Goal: Task Accomplishment & Management: Use online tool/utility

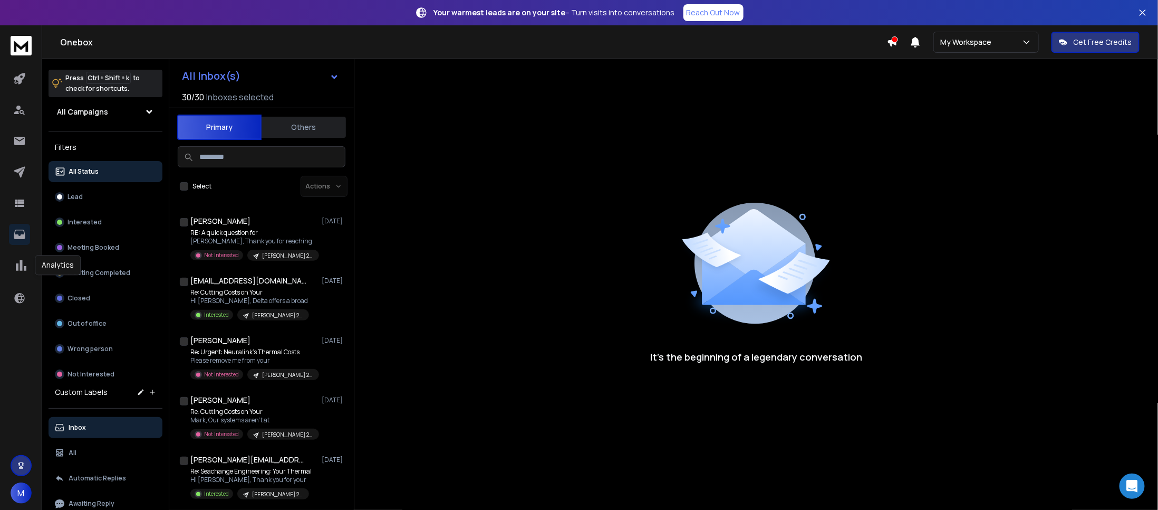
click at [33, 267] on div "M" at bounding box center [21, 269] width 42 height 488
click at [27, 272] on icon at bounding box center [21, 265] width 16 height 16
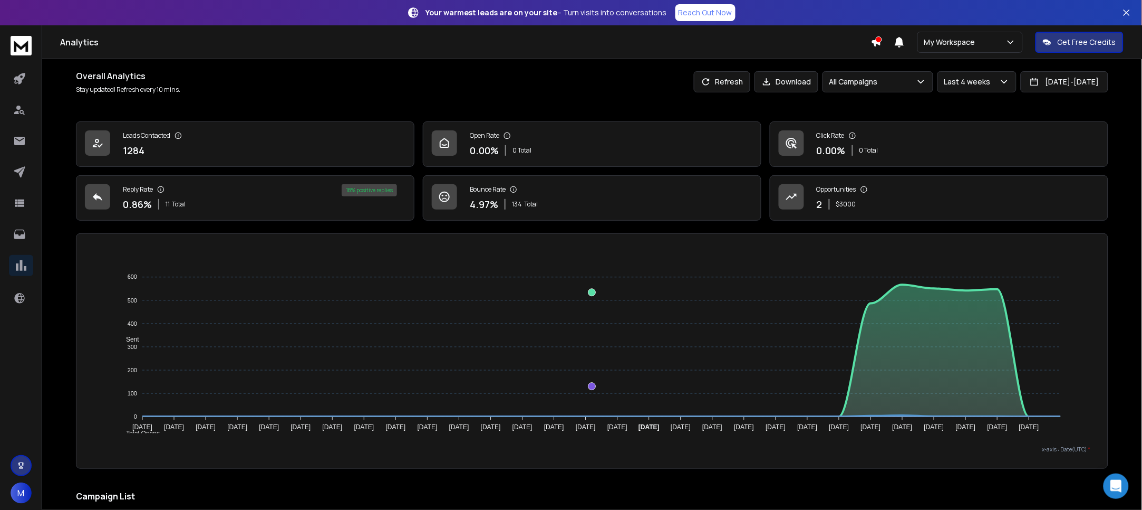
click at [6, 166] on div "M" at bounding box center [21, 269] width 42 height 488
click at [12, 170] on link at bounding box center [19, 171] width 21 height 21
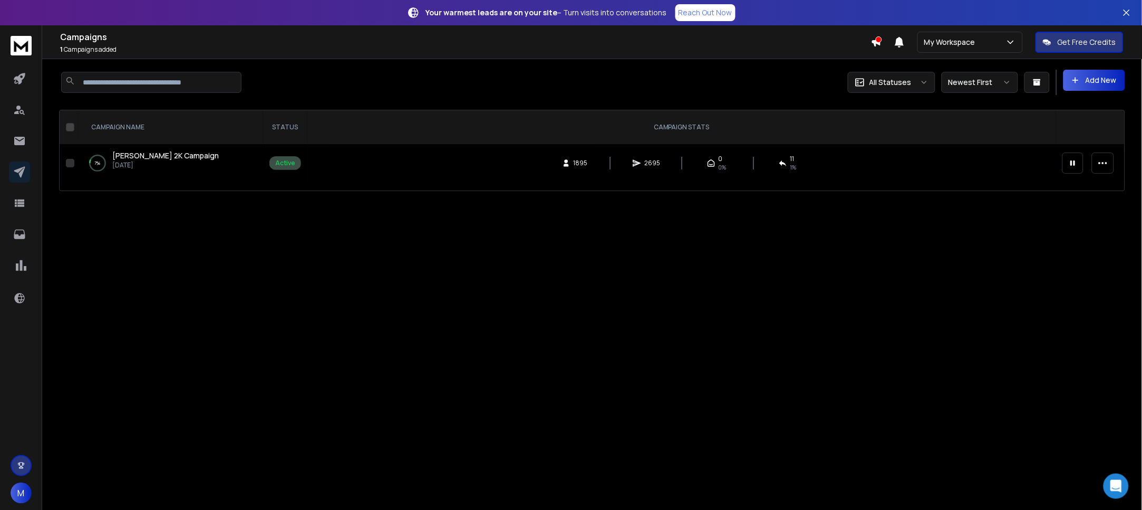
click at [171, 150] on span "[PERSON_NAME] 2K Campaign" at bounding box center [165, 155] width 107 height 10
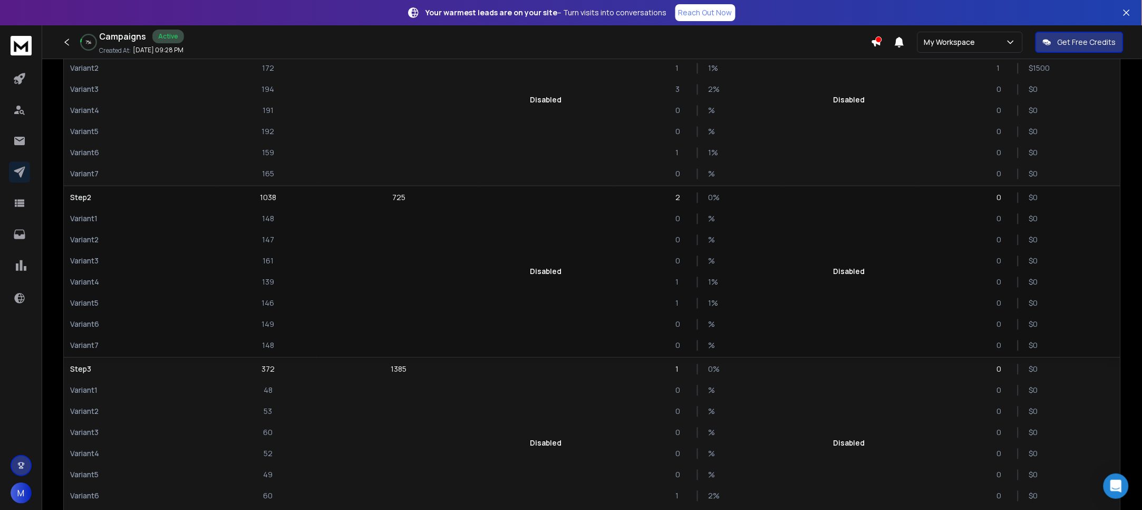
scroll to position [645, 0]
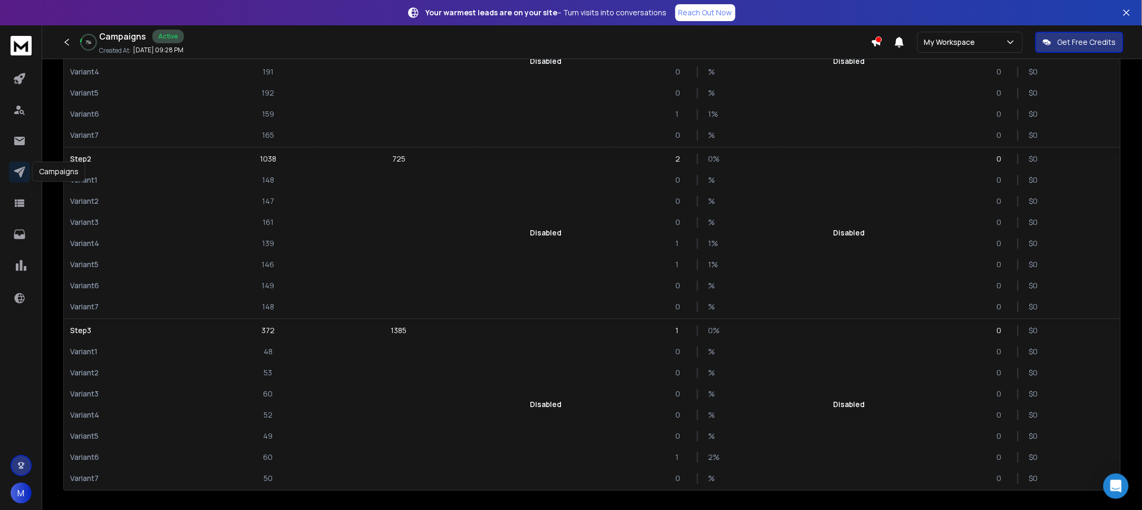
click at [19, 175] on icon at bounding box center [19, 171] width 11 height 11
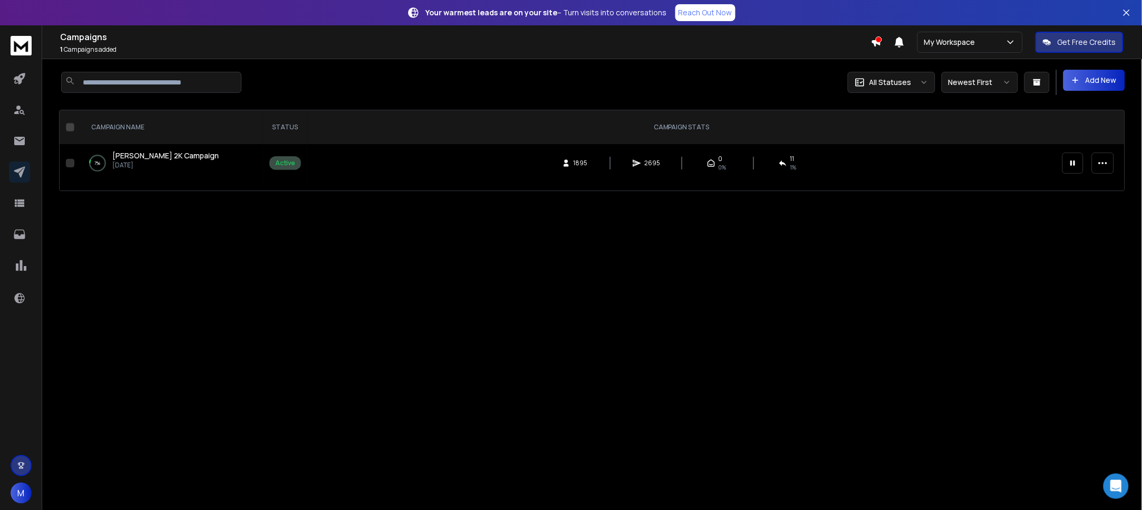
click at [179, 150] on span "[PERSON_NAME] 2K Campaign" at bounding box center [165, 155] width 107 height 10
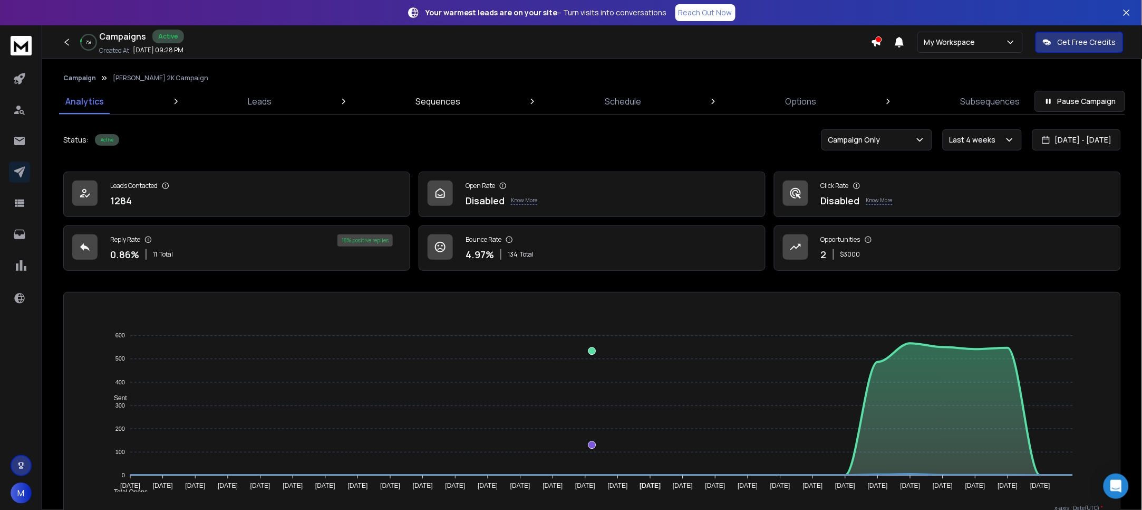
click at [444, 105] on p "Sequences" at bounding box center [438, 101] width 45 height 13
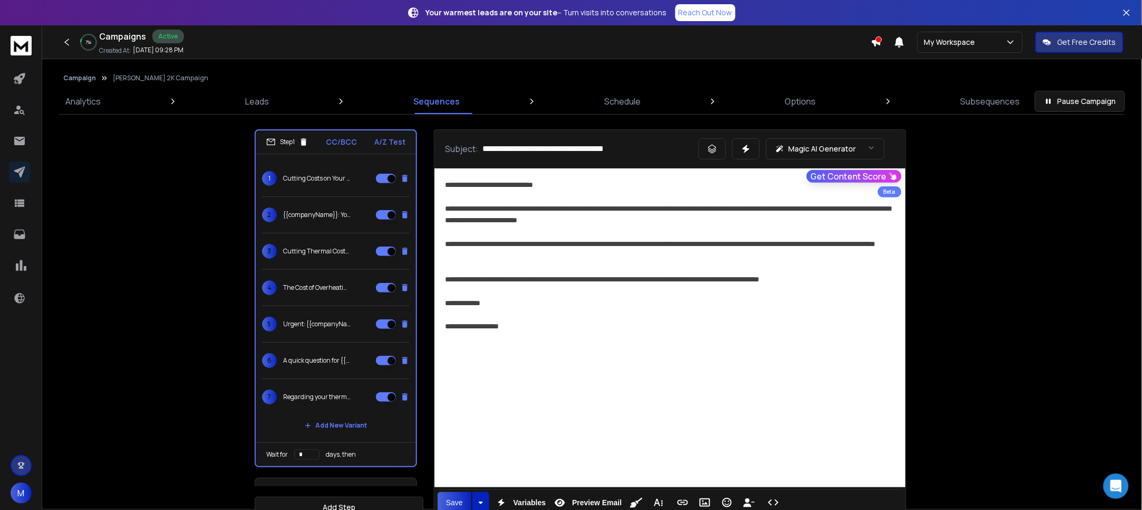
click at [326, 390] on div "7 Regarding your thermal specs, {{firstName}}" at bounding box center [306, 396] width 89 height 15
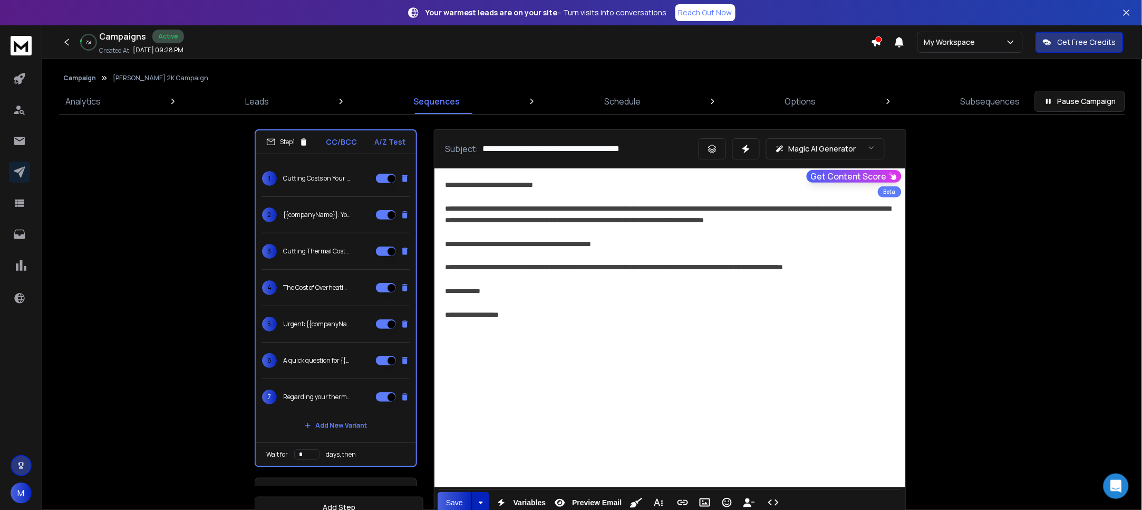
click at [386, 392] on button "button" at bounding box center [386, 396] width 20 height 9
click at [315, 328] on p "Urgent: {{companyName}}'s Thermal Costs" at bounding box center [317, 324] width 68 height 8
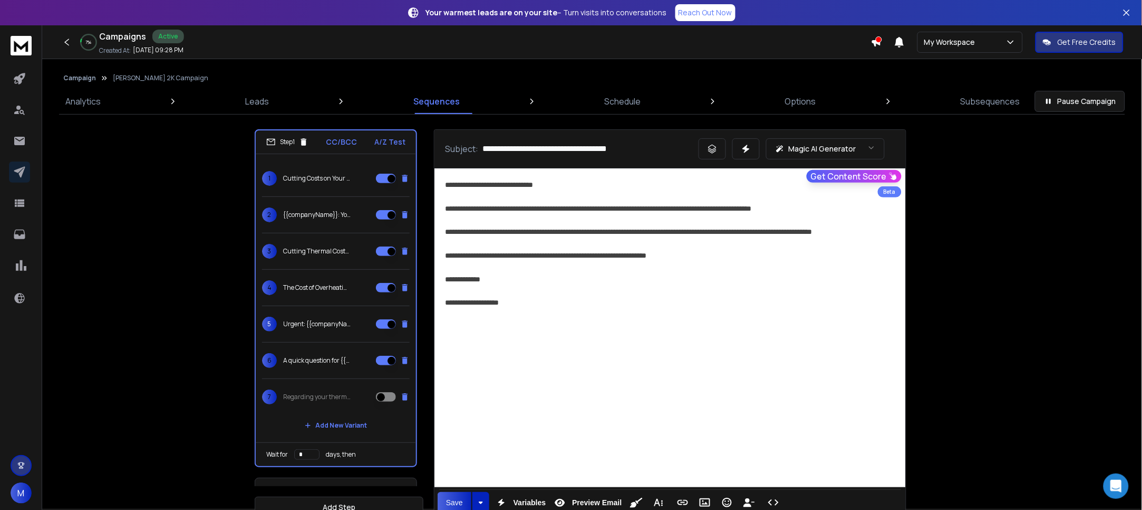
click at [313, 289] on p "The Cost of Overheating at {{companyName}}" at bounding box center [317, 287] width 68 height 8
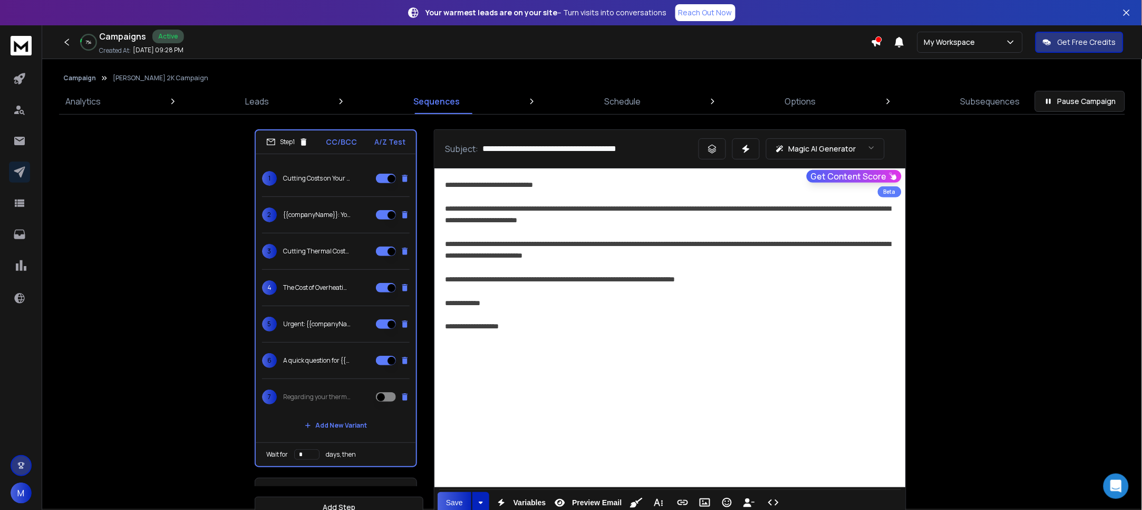
click at [318, 255] on div "3 Cutting Thermal Costs: {{firstName}}" at bounding box center [306, 251] width 89 height 15
type input "**********"
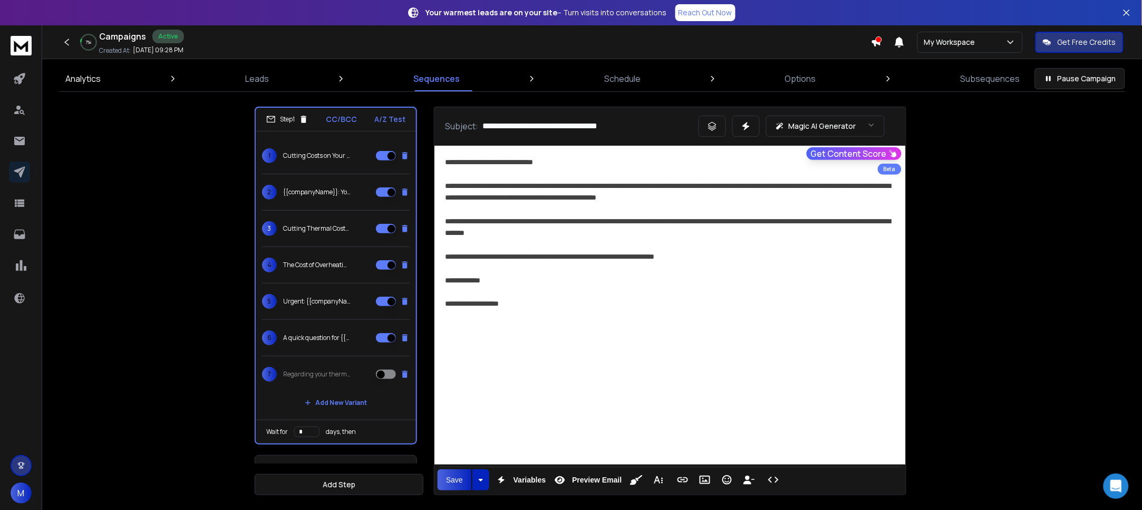
click at [93, 83] on p "Analytics" at bounding box center [82, 78] width 35 height 13
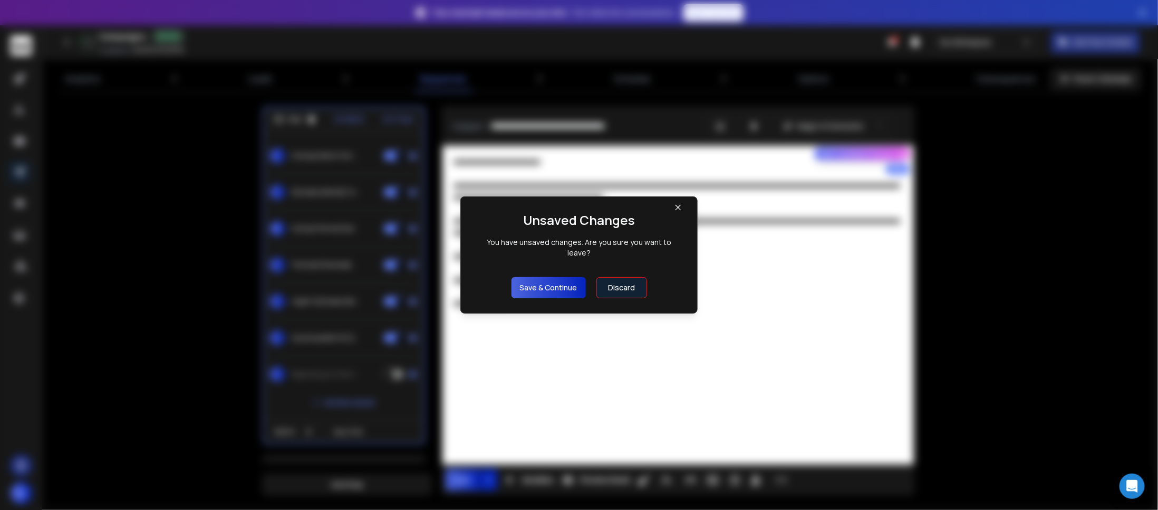
click at [566, 285] on button "Save & Continue" at bounding box center [549, 287] width 74 height 21
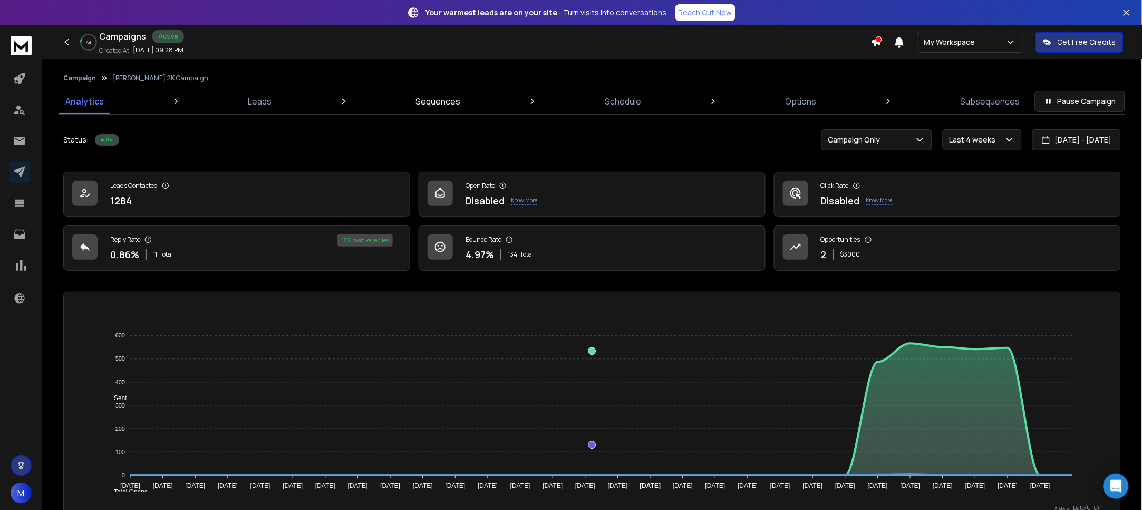
click at [457, 96] on p "Sequences" at bounding box center [438, 101] width 45 height 13
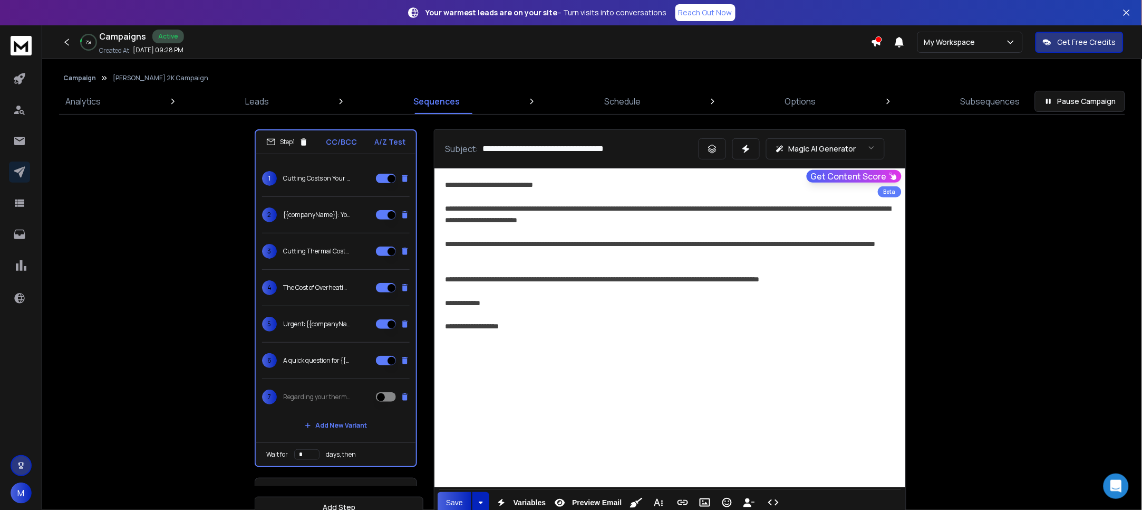
click at [298, 291] on p "The Cost of Overheating at {{companyName}}" at bounding box center [317, 287] width 68 height 8
click at [304, 315] on div "5 Urgent: {{companyName}}'s Thermal Costs" at bounding box center [336, 324] width 148 height 36
type input "**********"
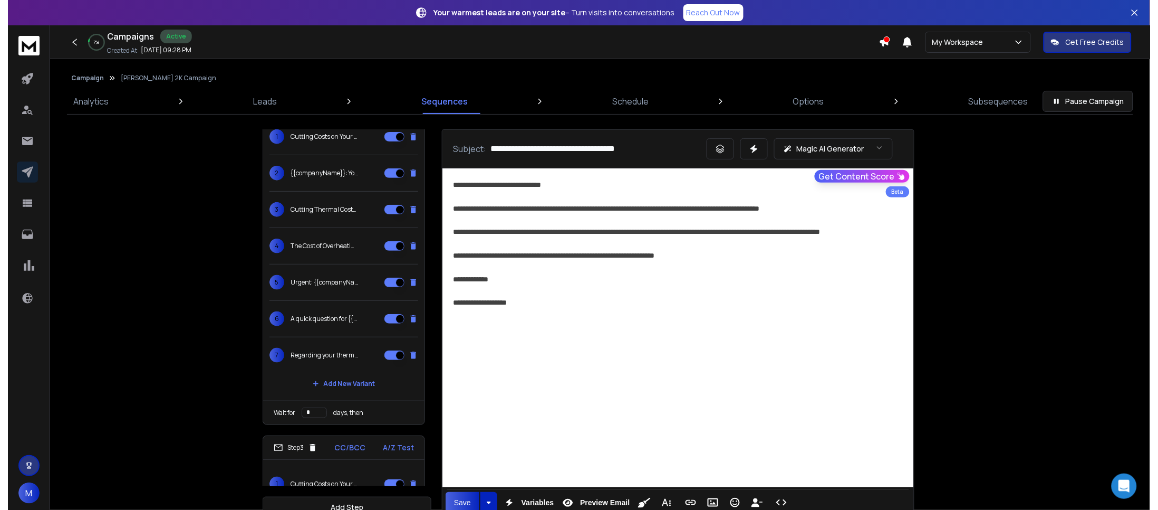
scroll to position [422, 0]
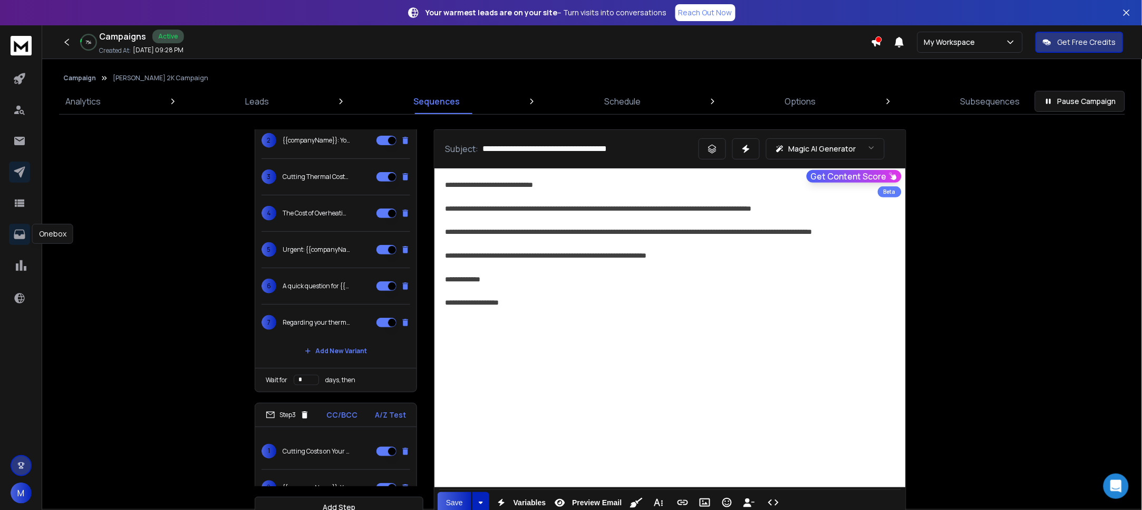
click at [20, 235] on icon at bounding box center [19, 233] width 11 height 9
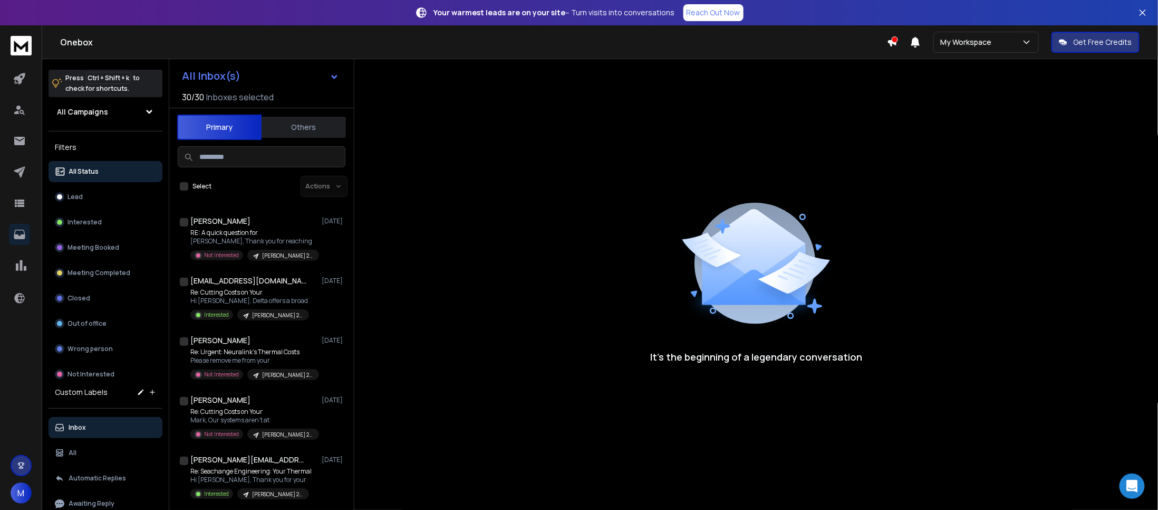
click at [301, 126] on button "Others" at bounding box center [304, 127] width 84 height 23
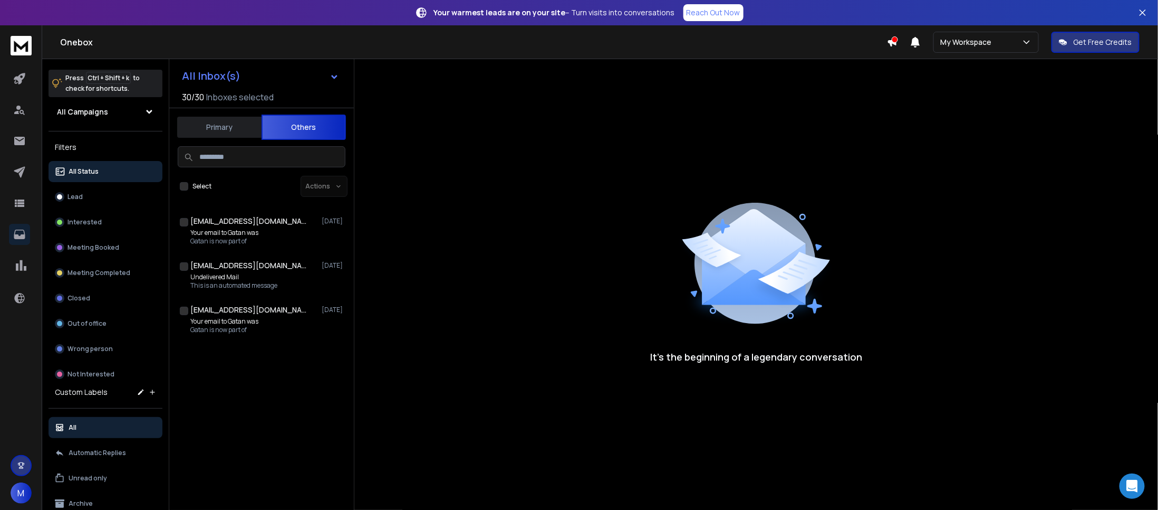
click at [234, 136] on button "Primary" at bounding box center [219, 127] width 84 height 23
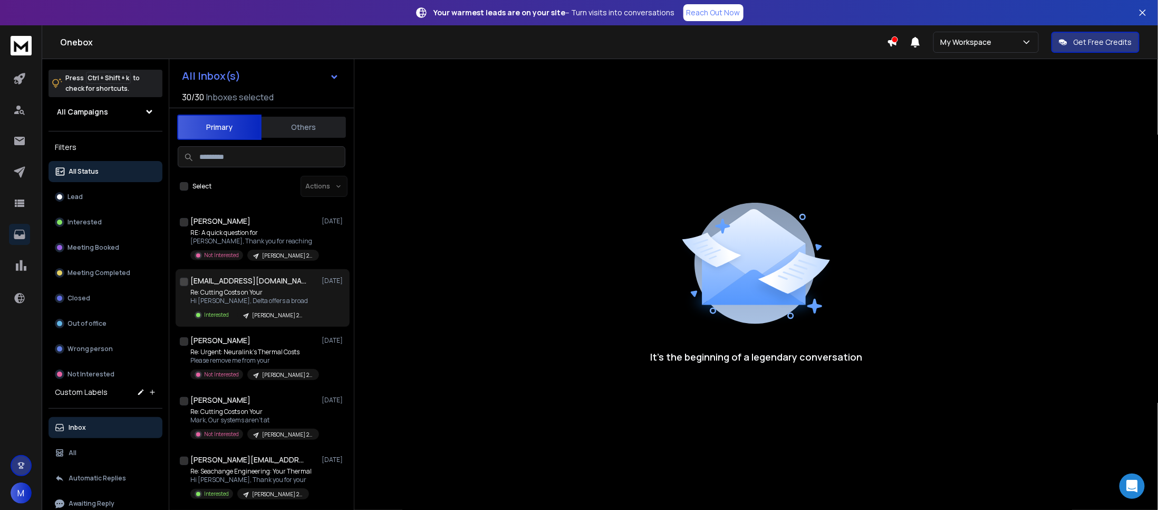
click at [312, 292] on div "Re: Cutting Costs on Your Hi [PERSON_NAME], Delta offers a broad Interested [PE…" at bounding box center [267, 304] width 155 height 32
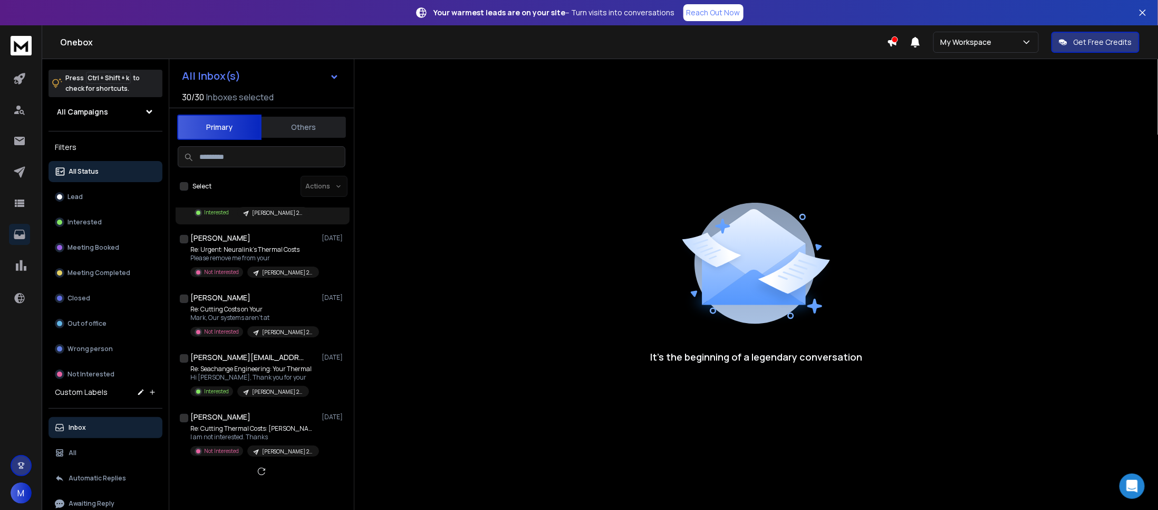
scroll to position [92, 0]
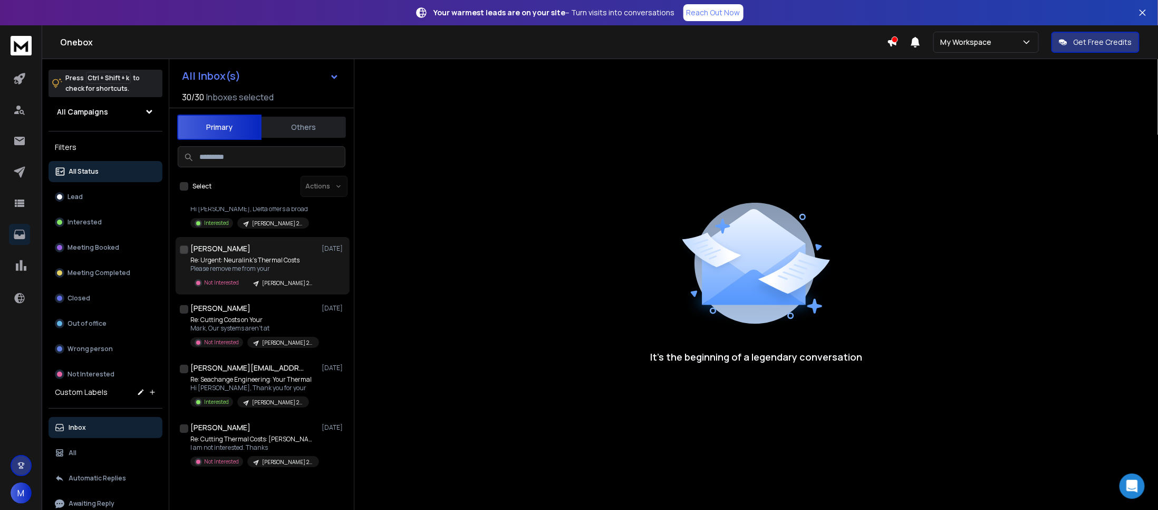
click at [285, 261] on p "Re: Urgent: Neuralink's Thermal Costs" at bounding box center [253, 260] width 127 height 8
